Goal: Task Accomplishment & Management: Manage account settings

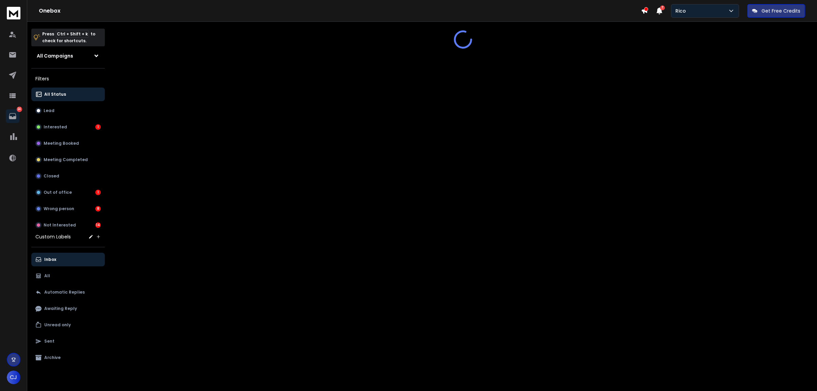
click at [719, 12] on div "Rico" at bounding box center [705, 10] width 59 height 7
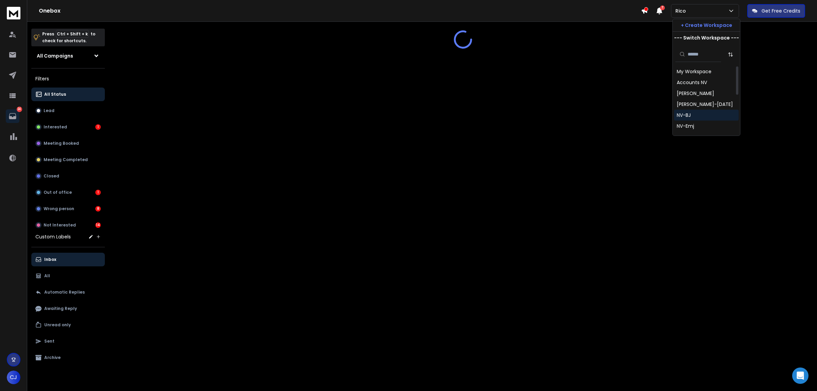
click at [707, 113] on div "NV-BJ" at bounding box center [706, 115] width 65 height 11
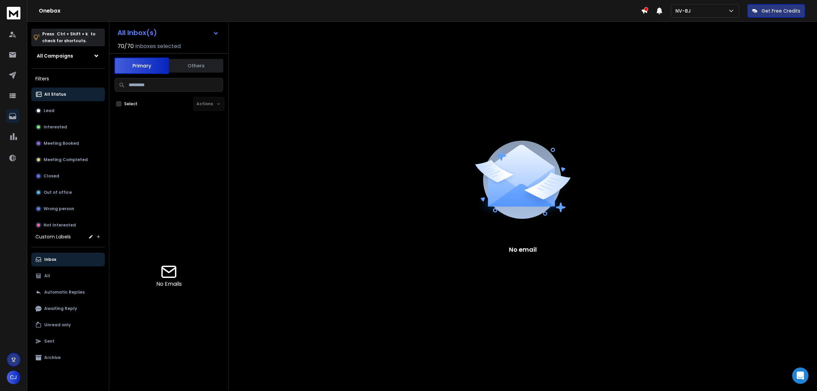
click at [723, 10] on div "NV-BJ" at bounding box center [705, 10] width 59 height 7
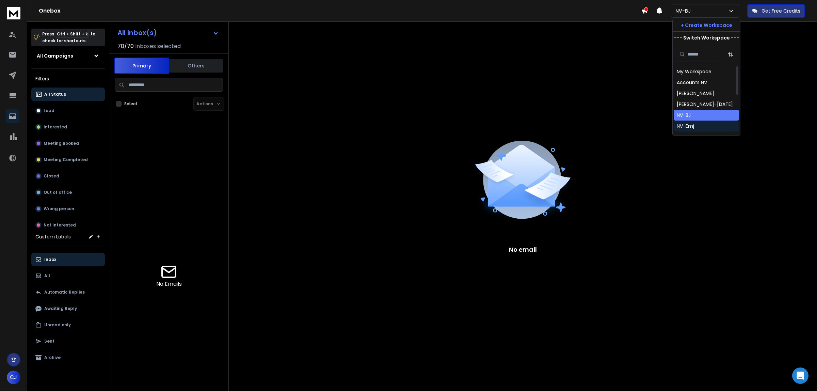
click at [698, 124] on div "NV-Emj" at bounding box center [706, 126] width 65 height 11
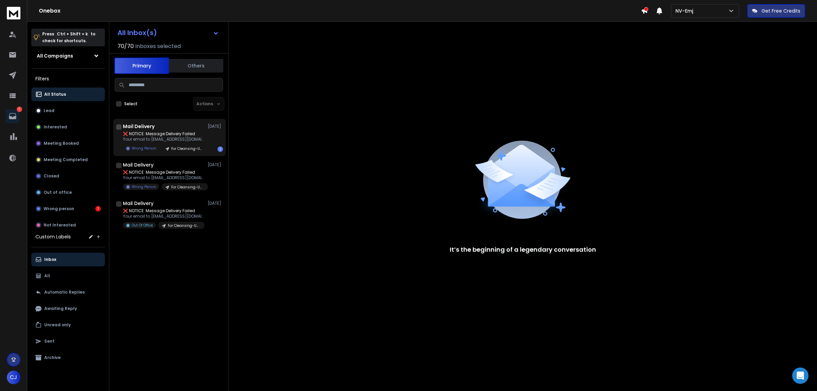
click at [163, 137] on p "Your email to sschwartz@marscare.com failed" at bounding box center [164, 139] width 82 height 5
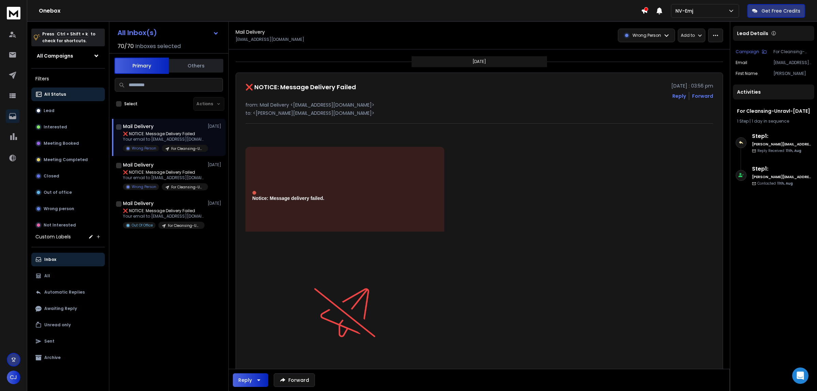
click at [172, 129] on div "Mail Delivery 11 Aug" at bounding box center [173, 126] width 100 height 7
click at [790, 67] on div "Campaign For Cleansing-Unravl-Aug1 Email sschwartz@marscare.com First Name Stev…" at bounding box center [773, 63] width 81 height 44
click at [791, 64] on p "sschwartz@marscare.com" at bounding box center [793, 62] width 38 height 5
click at [16, 378] on span "CJ" at bounding box center [14, 378] width 14 height 14
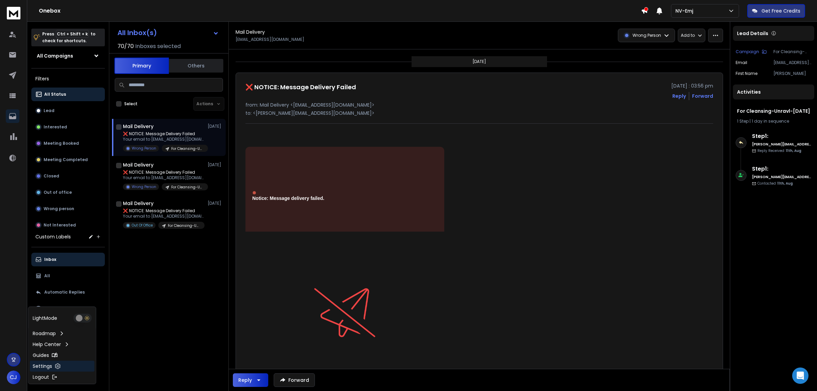
click at [79, 365] on div "Settings" at bounding box center [62, 366] width 65 height 11
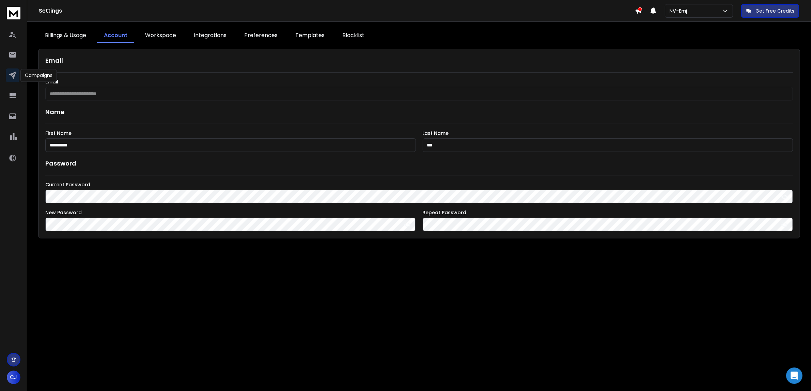
click at [11, 77] on icon at bounding box center [13, 75] width 8 height 8
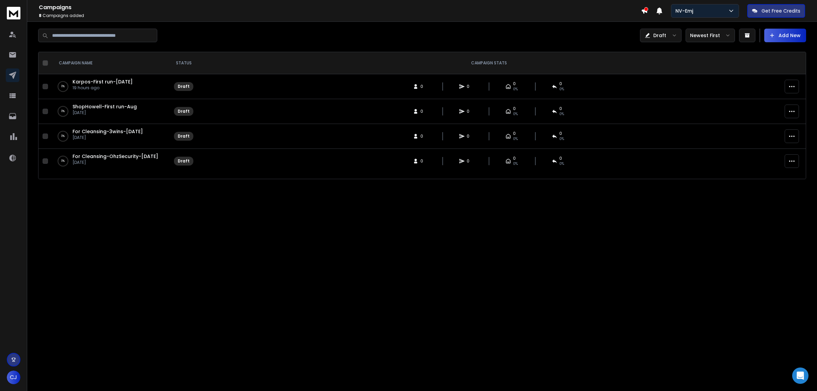
click at [707, 6] on button "NV-Emj" at bounding box center [705, 11] width 68 height 14
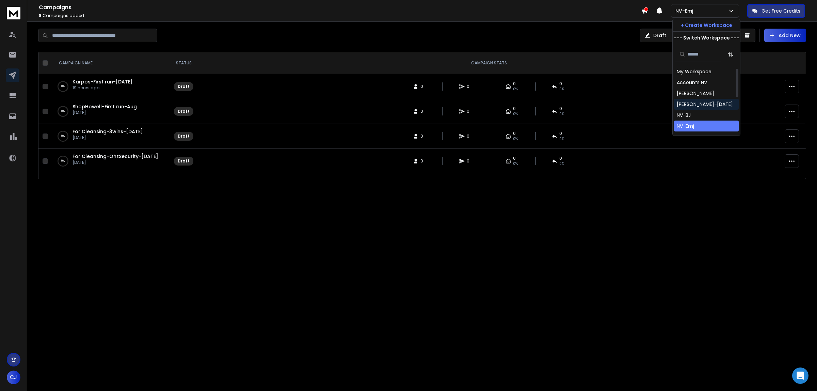
scroll to position [43, 0]
click at [703, 93] on div "NV-Matt" at bounding box center [706, 94] width 65 height 11
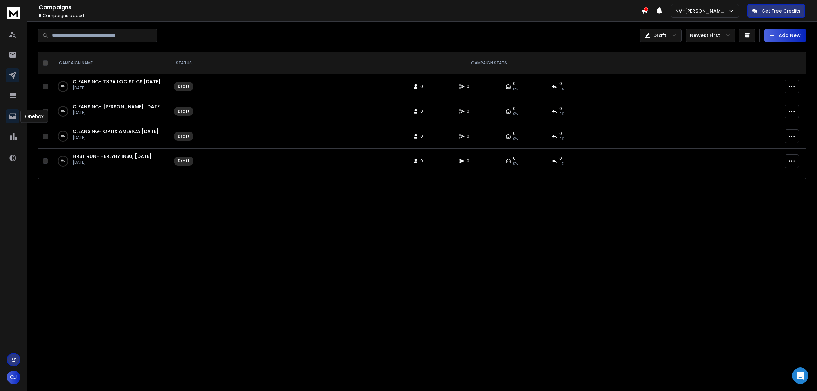
click at [11, 116] on icon at bounding box center [13, 116] width 8 height 8
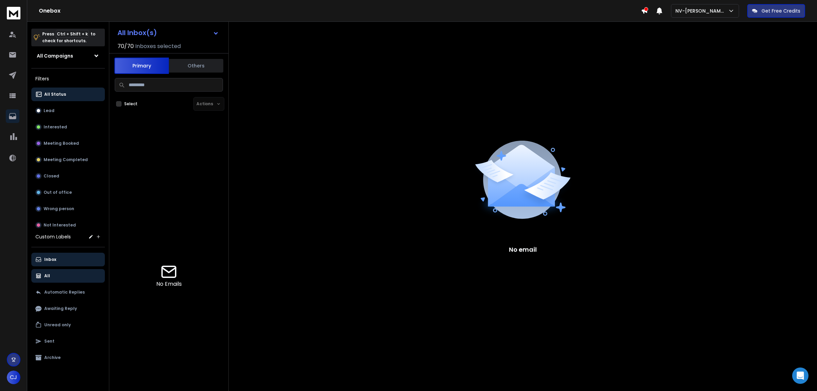
click at [63, 273] on button "All" at bounding box center [68, 276] width 74 height 14
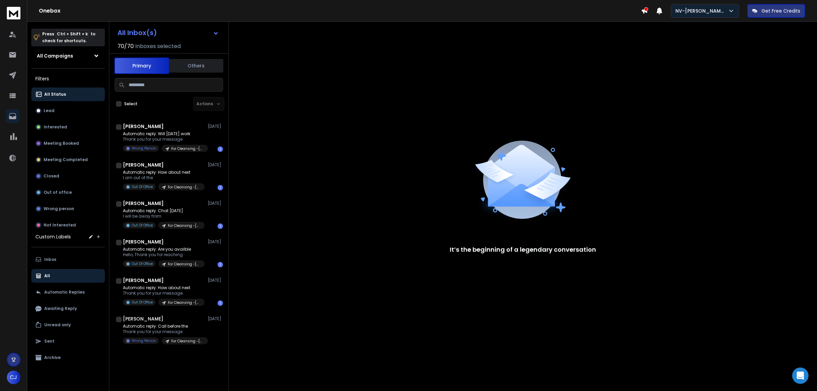
click at [709, 11] on div "NV-Matt" at bounding box center [705, 10] width 59 height 7
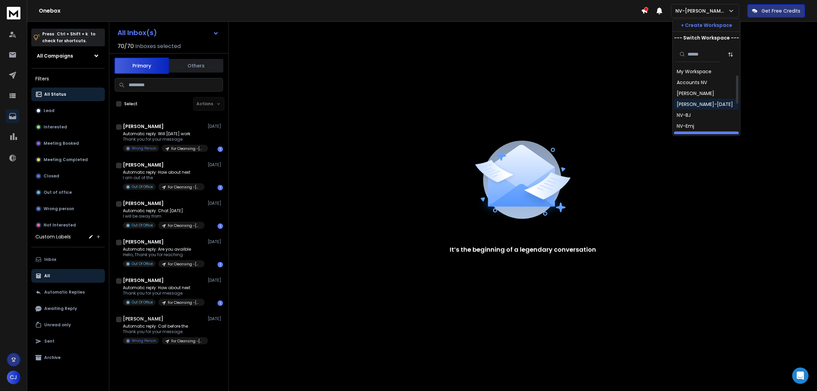
scroll to position [43, 0]
click at [695, 108] on div "NV-[PERSON_NAME]" at bounding box center [706, 105] width 65 height 11
